Goal: Task Accomplishment & Management: Use online tool/utility

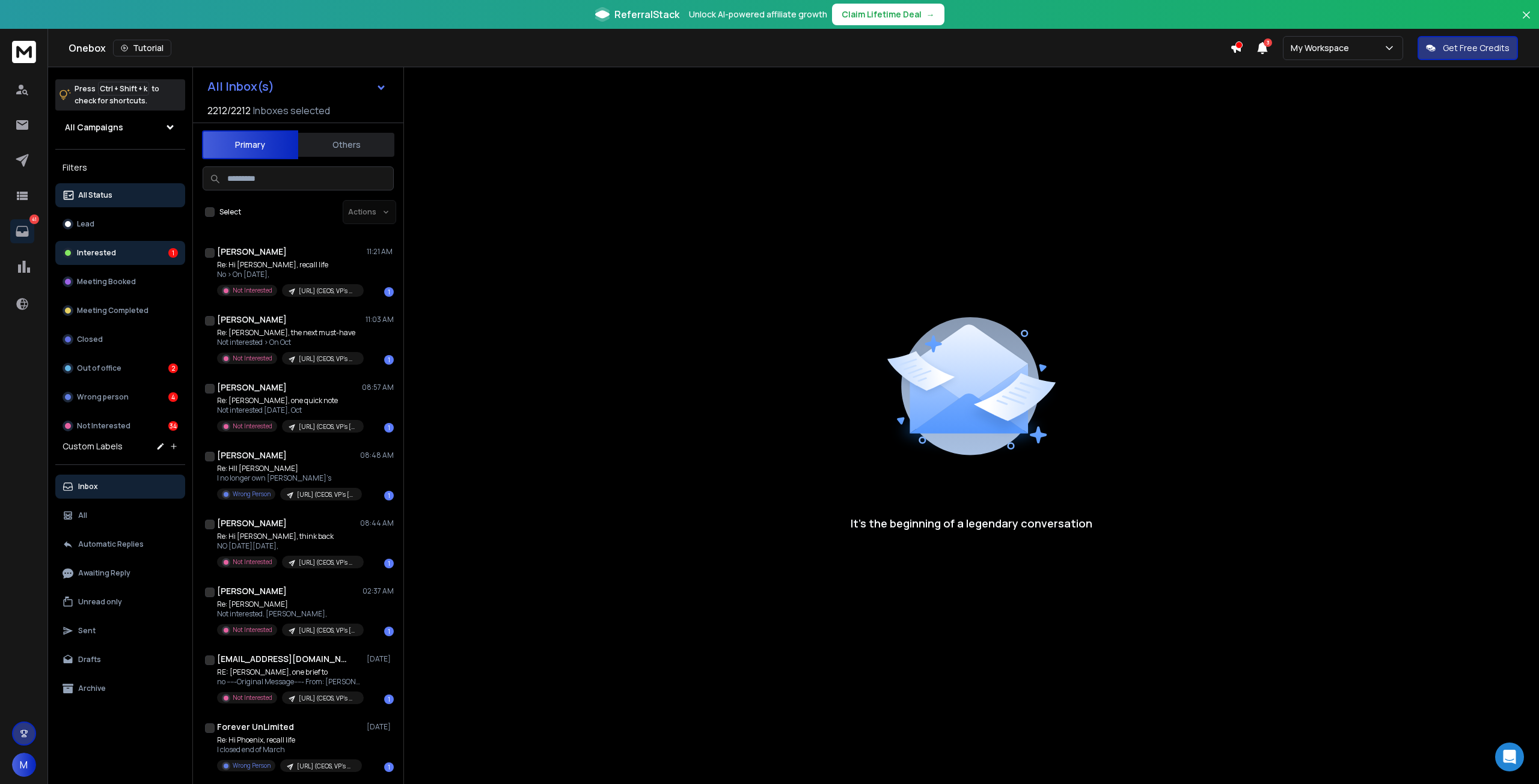
click at [132, 254] on button "Interested 1" at bounding box center [120, 253] width 130 height 24
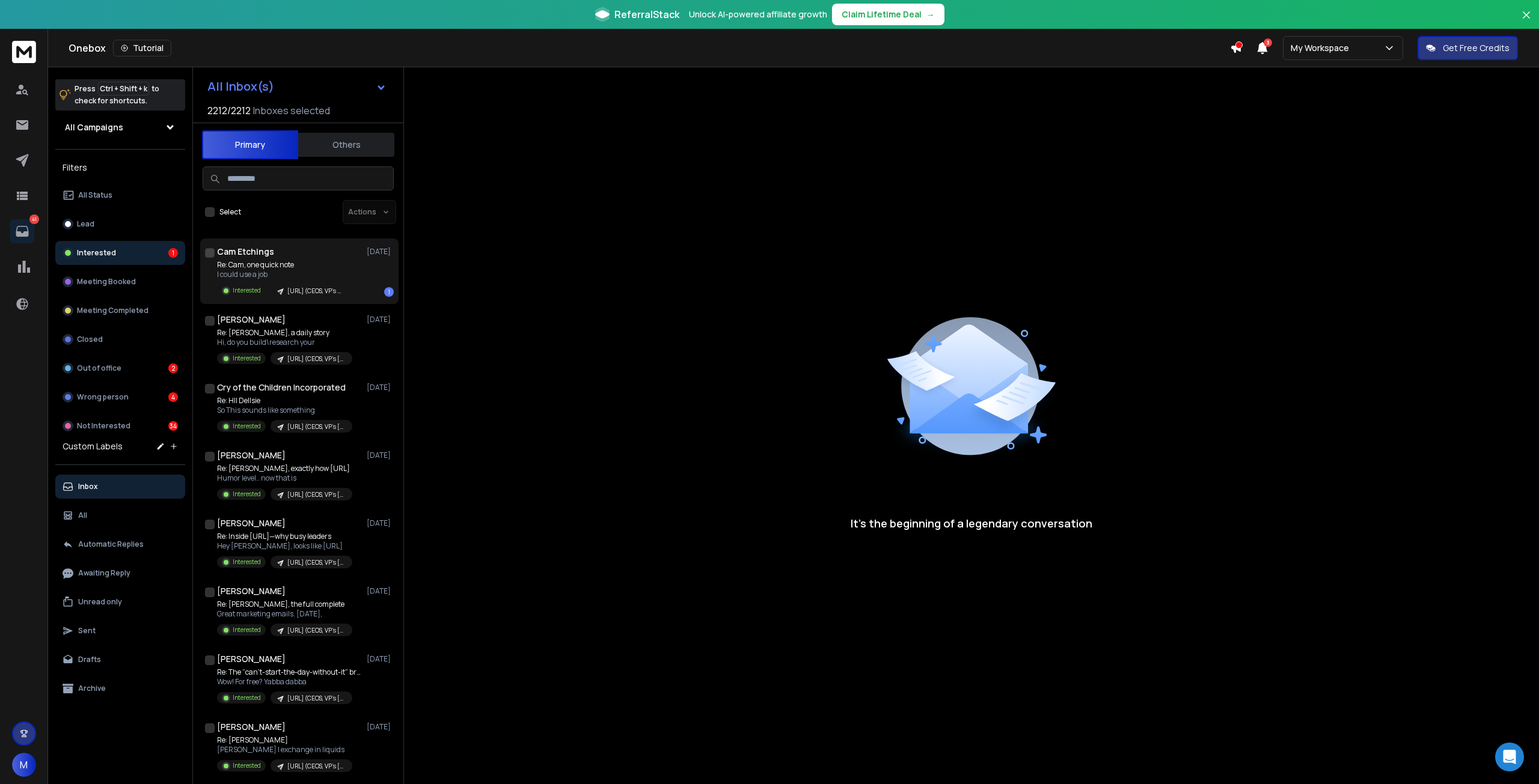
click at [308, 265] on p "Re: Cam, one quick note" at bounding box center [284, 264] width 135 height 9
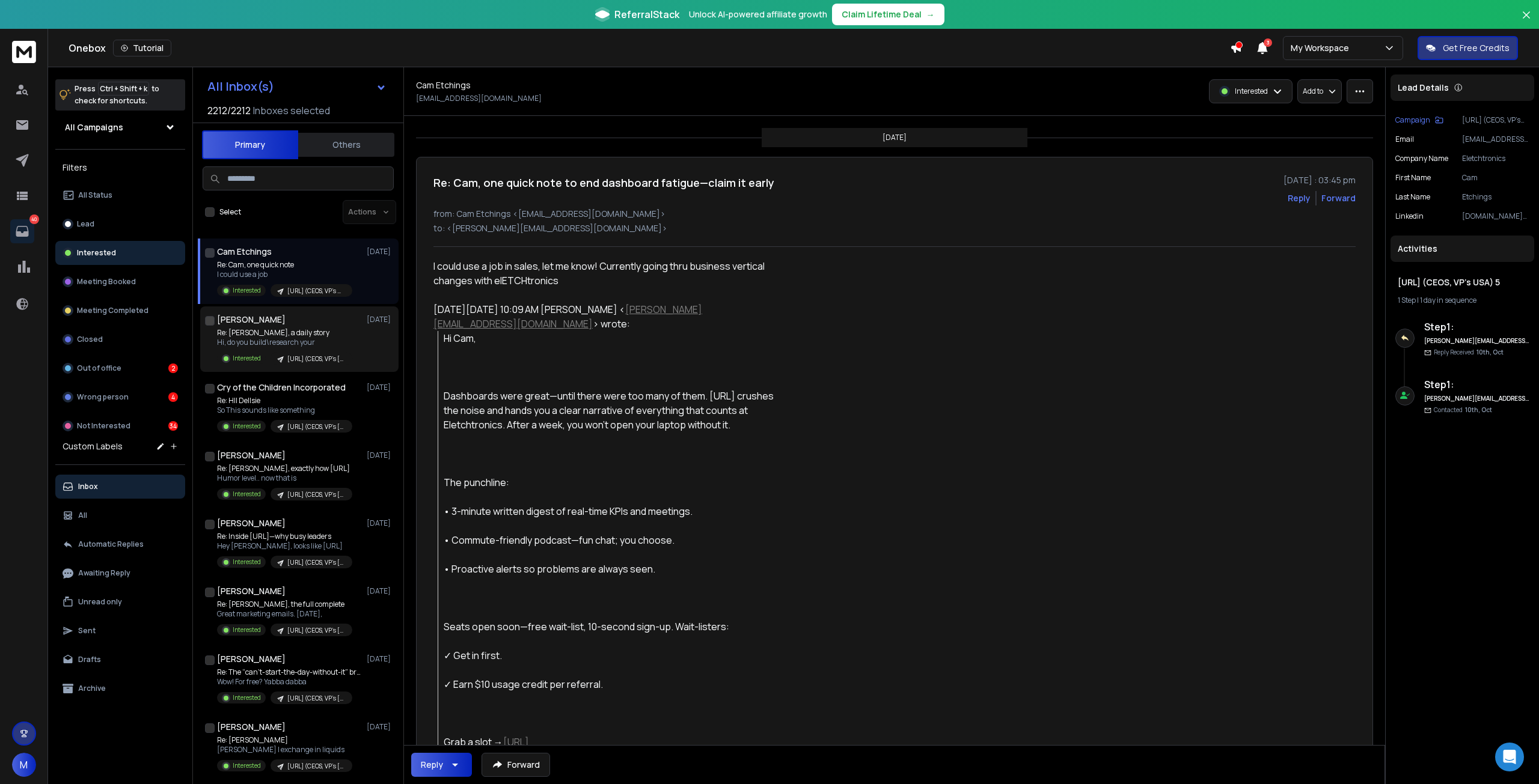
click at [295, 326] on div "[PERSON_NAME] [DATE] Re: [PERSON_NAME], a daily story Hi, do you build\research…" at bounding box center [305, 339] width 176 height 51
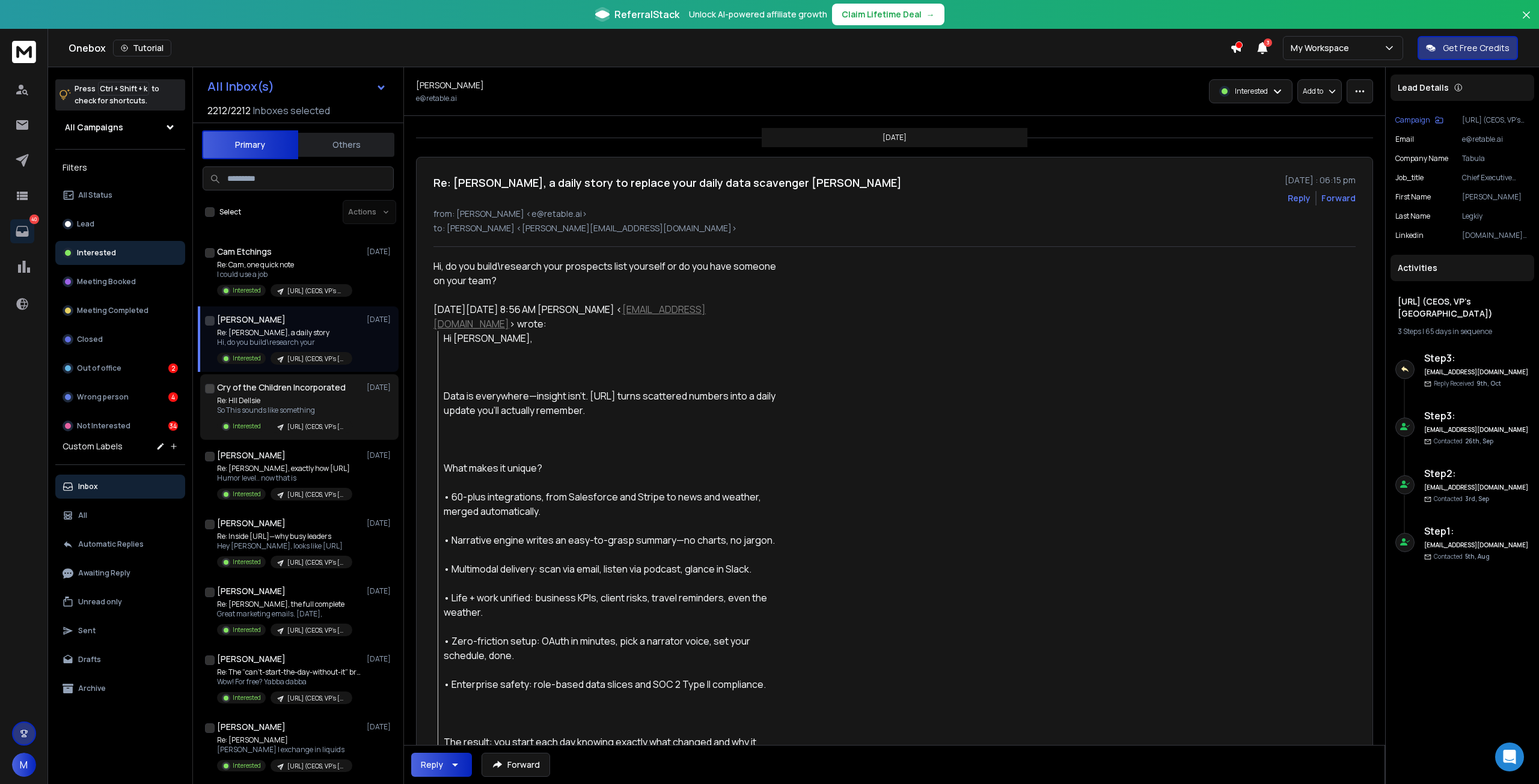
click at [343, 394] on div "Cry of the Children Incorporated [DATE] Re: HII Dellsie So This sounds like som…" at bounding box center [305, 407] width 176 height 51
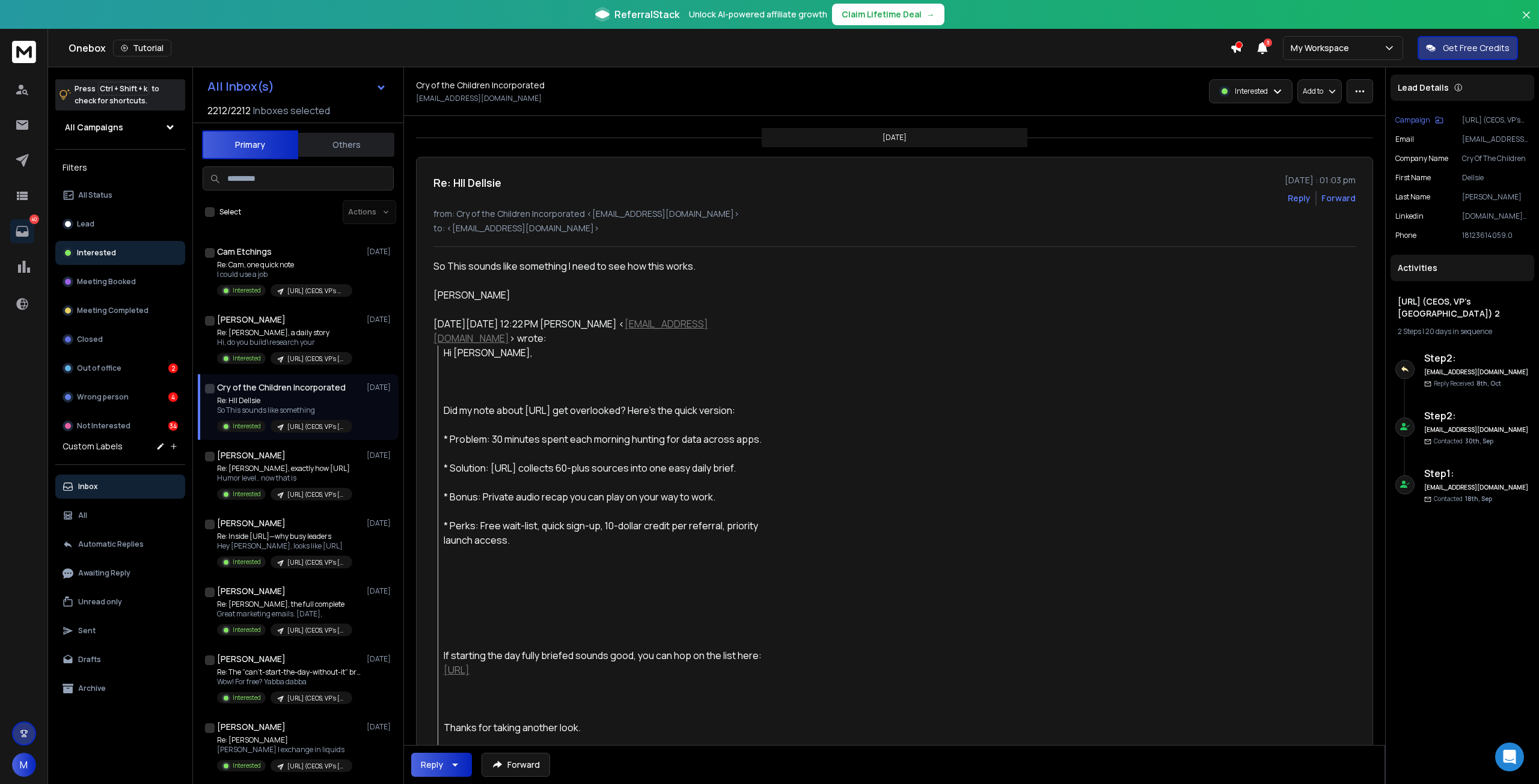
click at [469, 663] on link "[URL]" at bounding box center [456, 670] width 26 height 13
click at [30, 160] on link at bounding box center [22, 160] width 24 height 24
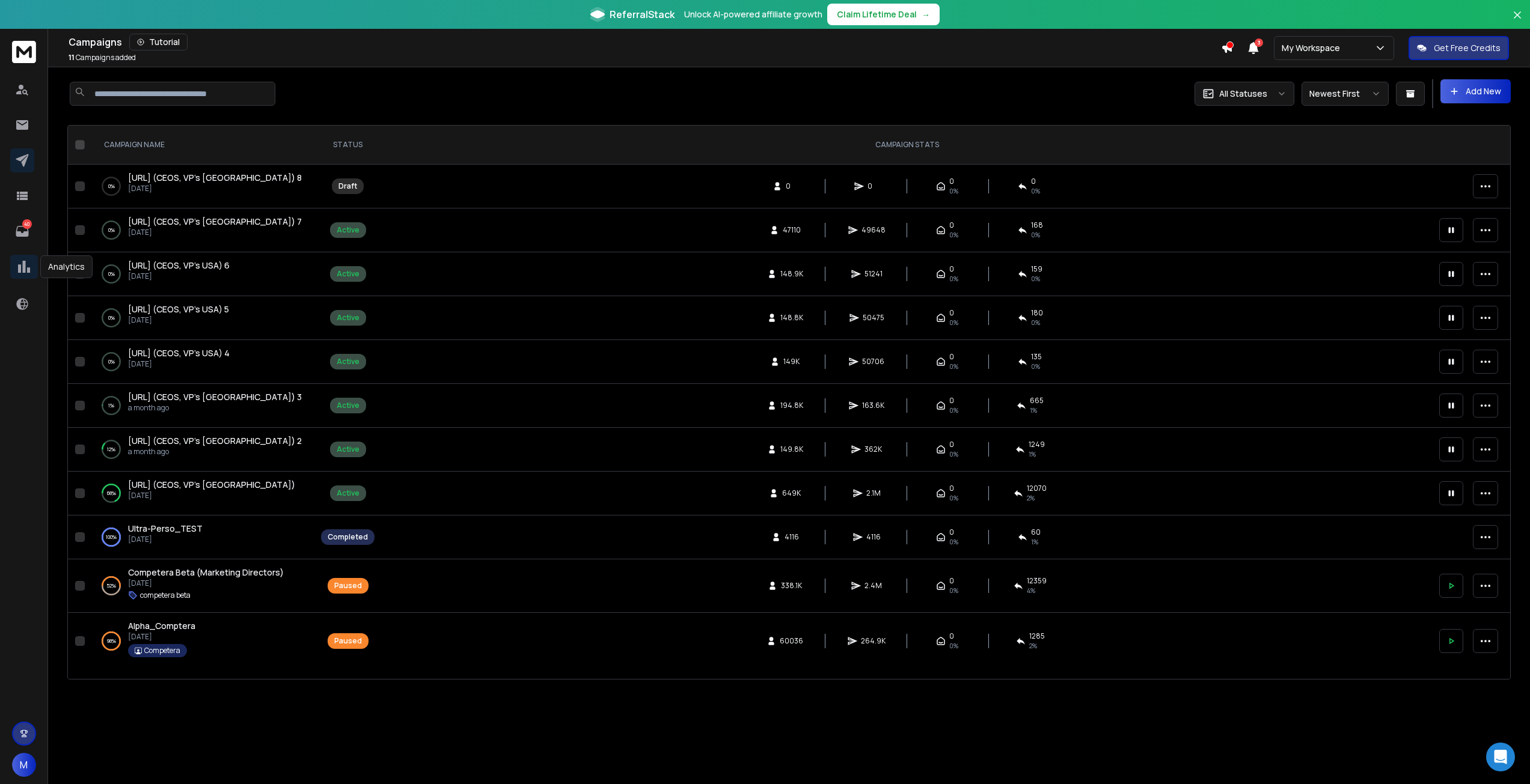
click at [25, 269] on icon at bounding box center [24, 267] width 12 height 12
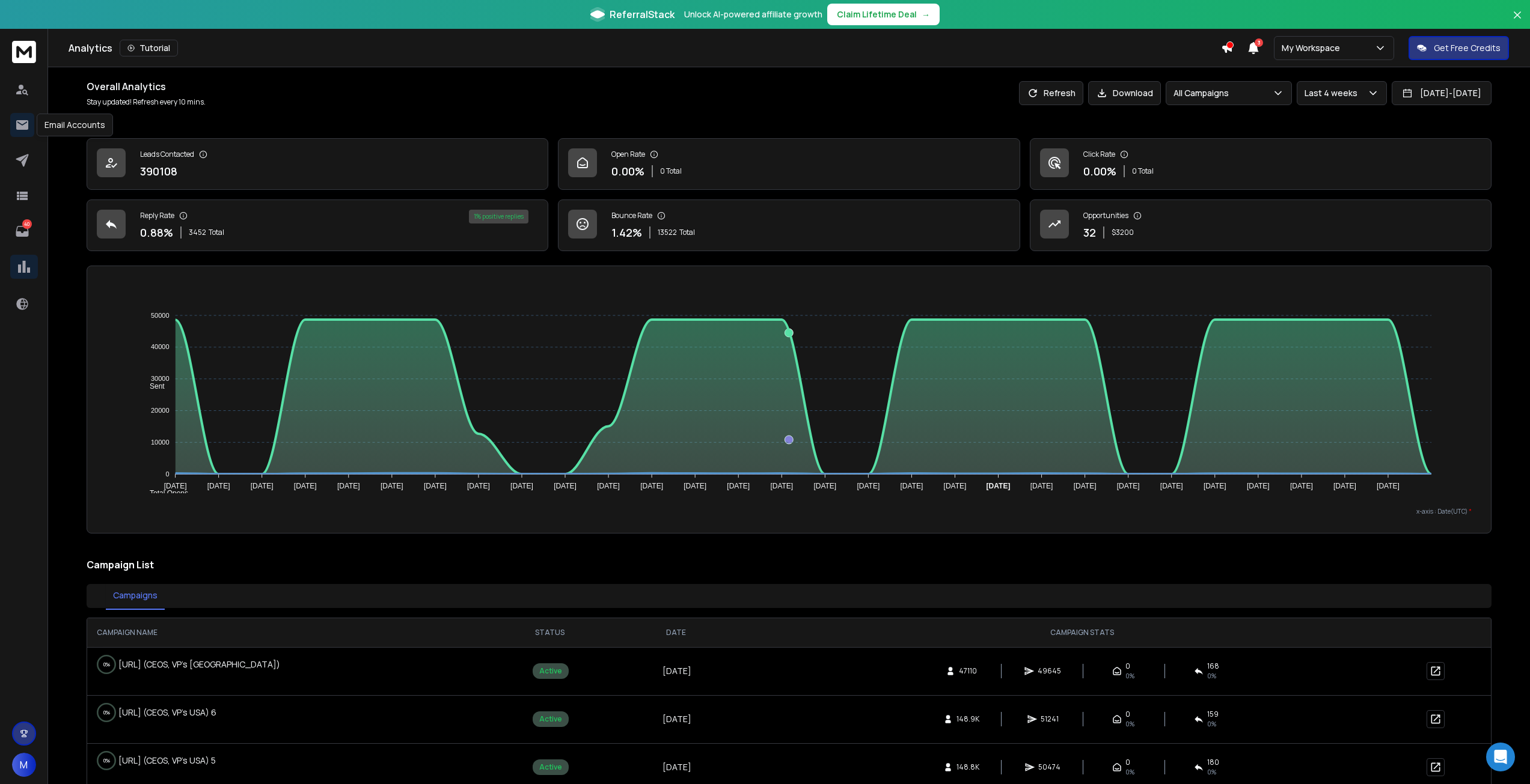
click at [20, 126] on icon at bounding box center [22, 124] width 12 height 9
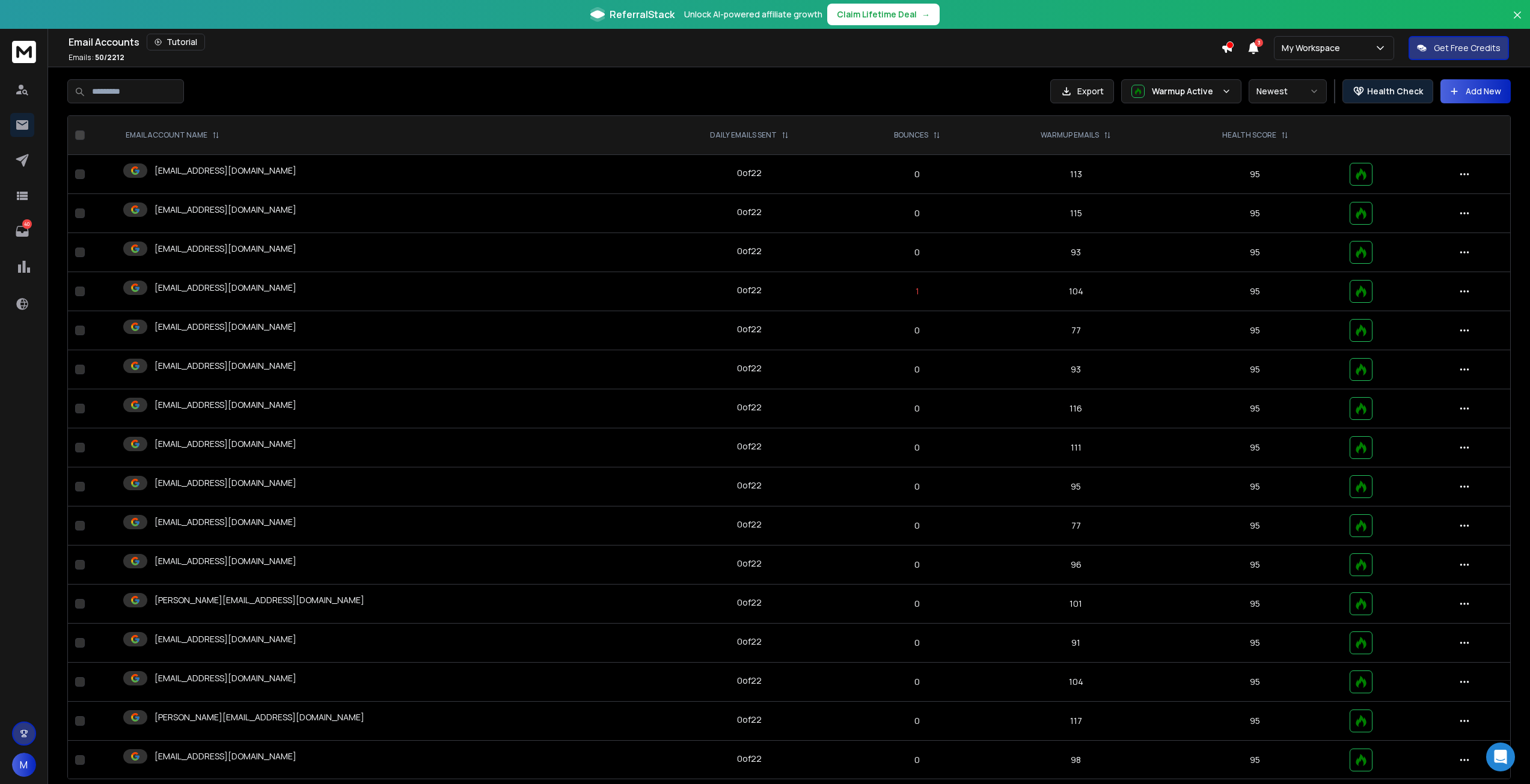
click at [1381, 91] on p "Health Check" at bounding box center [1395, 91] width 56 height 12
click at [933, 98] on div at bounding box center [555, 91] width 976 height 24
click at [86, 196] on label "Select all 2212" at bounding box center [100, 193] width 50 height 9
click at [71, 196] on button "Select this Page" at bounding box center [65, 193] width 9 height 9
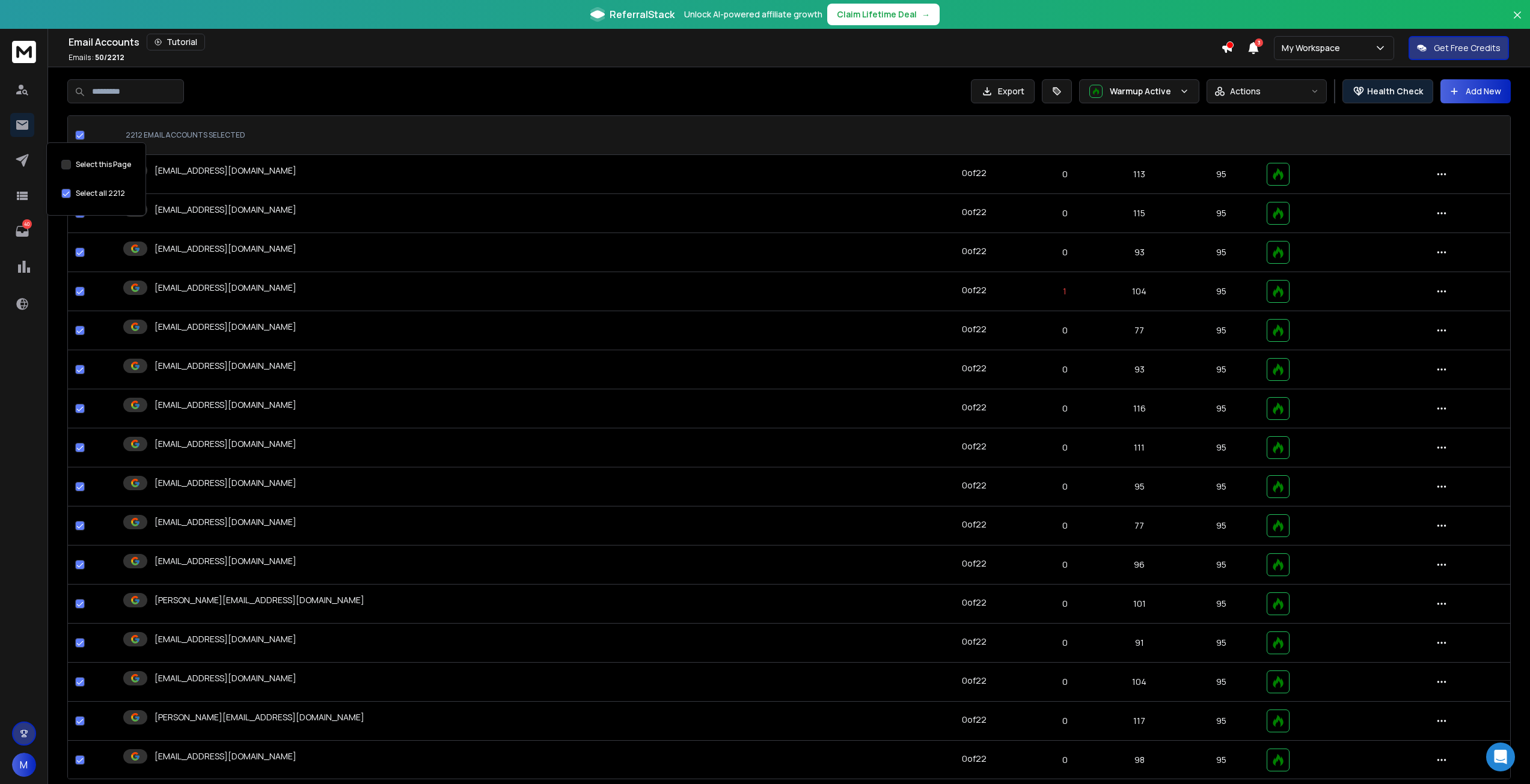
click at [597, 94] on div at bounding box center [515, 91] width 896 height 24
click at [1396, 91] on p "Health Check" at bounding box center [1395, 91] width 56 height 12
